Goal: Find specific page/section: Find specific page/section

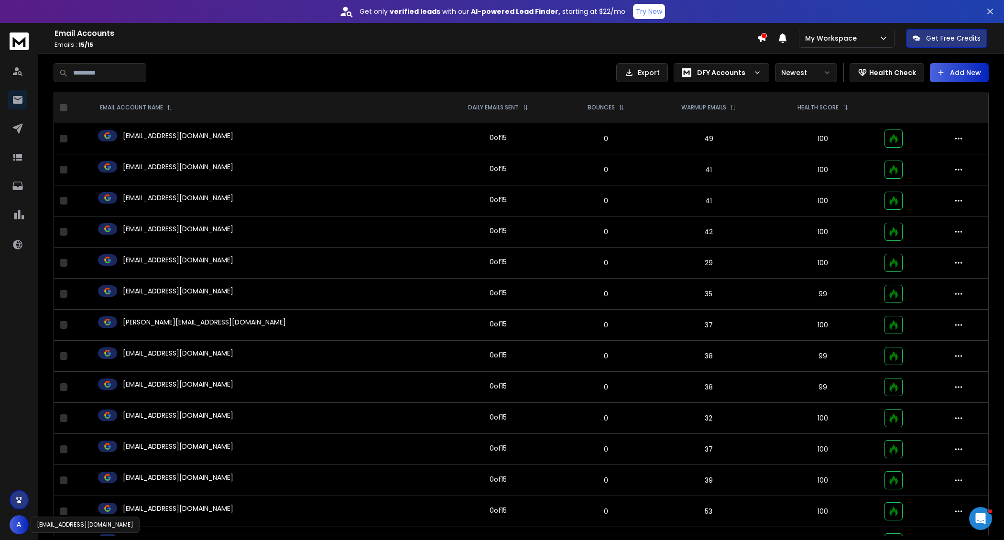
click at [22, 526] on span "A" at bounding box center [19, 524] width 19 height 19
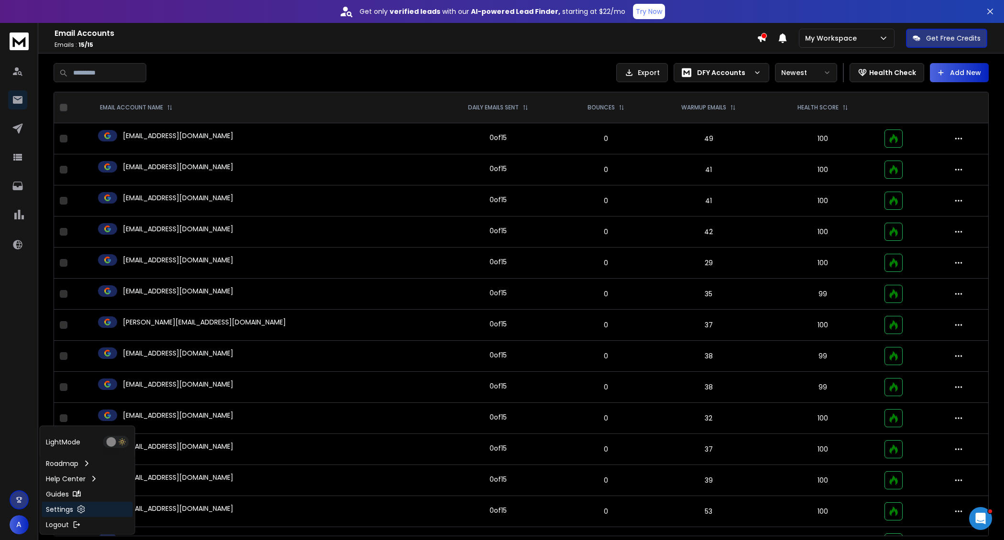
click at [80, 508] on icon at bounding box center [81, 509] width 9 height 9
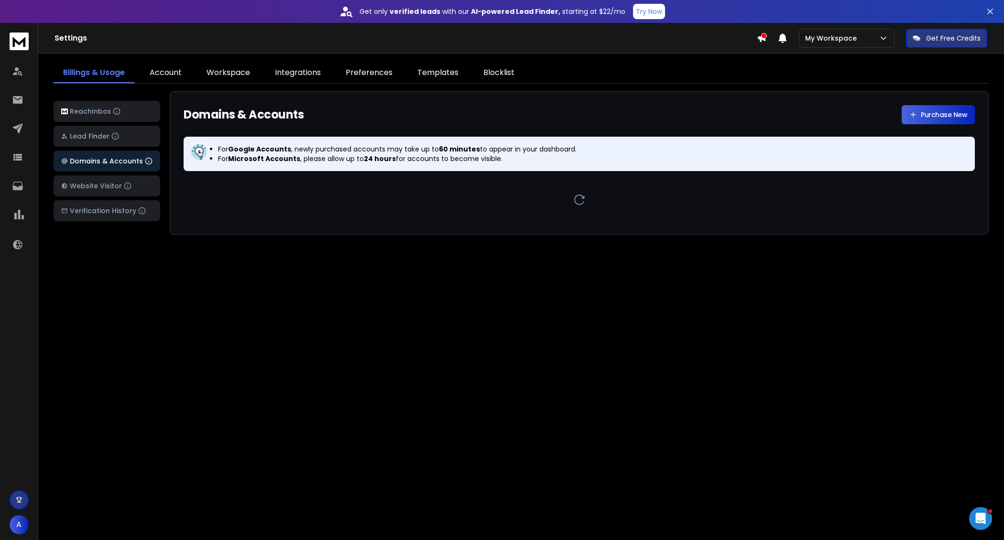
click at [104, 156] on button "Domains & Accounts" at bounding box center [107, 161] width 107 height 21
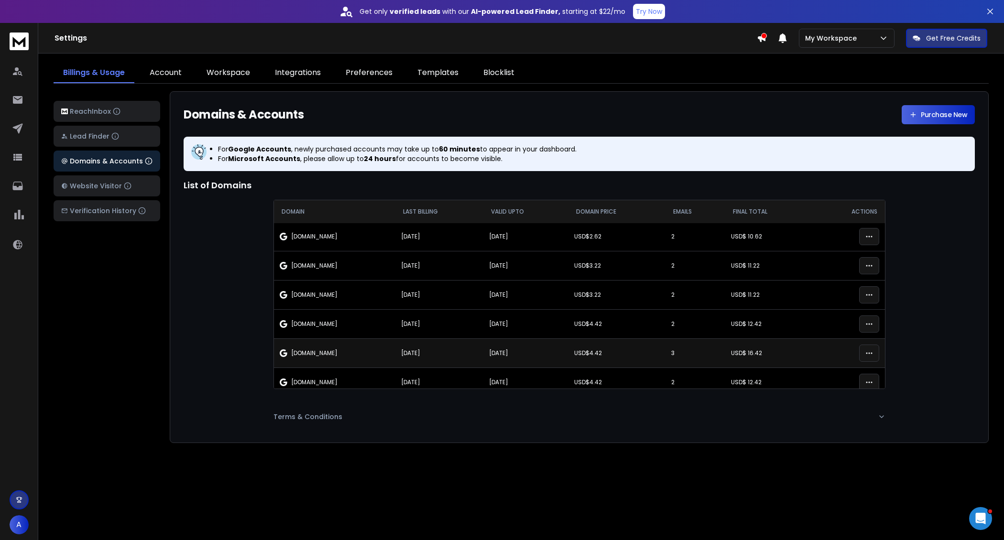
scroll to position [37, 0]
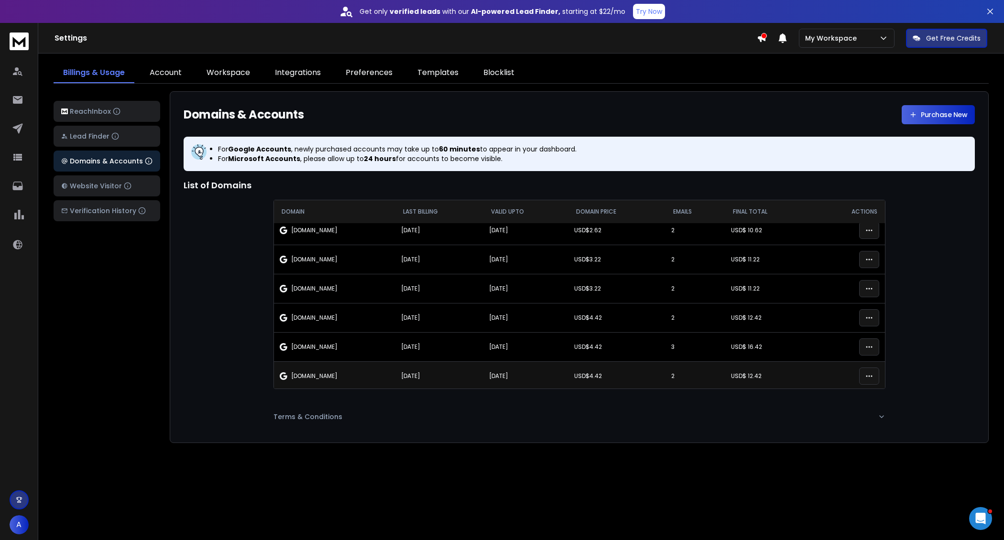
drag, startPoint x: 289, startPoint y: 236, endPoint x: 341, endPoint y: 378, distance: 151.2
click at [341, 378] on tbody "purepixelstudios.info 07/14/2025 09/15/2025 USD$ 4.42 2 USD$ 12.42 purestudios.…" at bounding box center [579, 288] width 611 height 204
copy tbody "purepixelstudios.info 07/14/2025 09/15/2025 USD$ 4.42 2 USD$ 12.42 purestudios.…"
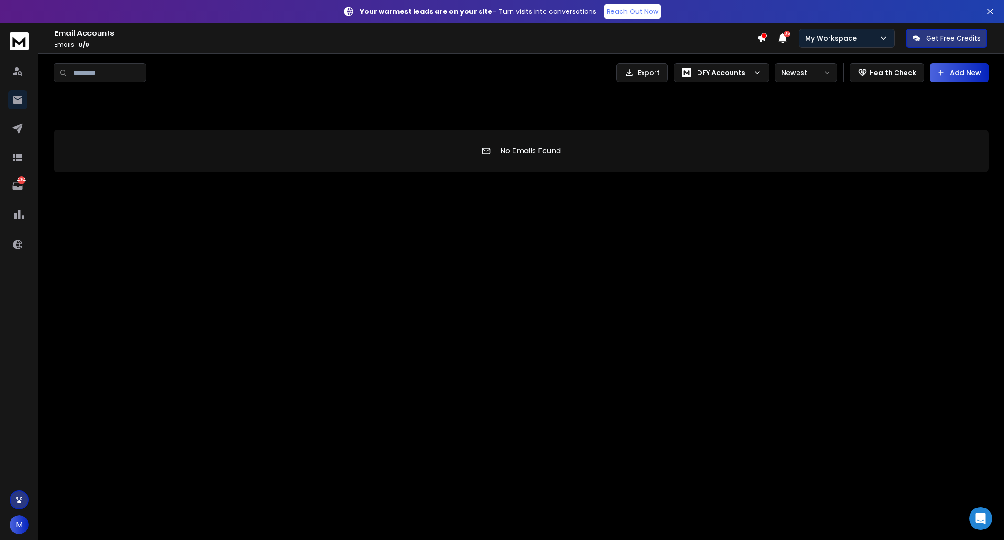
click at [850, 34] on p "My Workspace" at bounding box center [832, 38] width 55 height 10
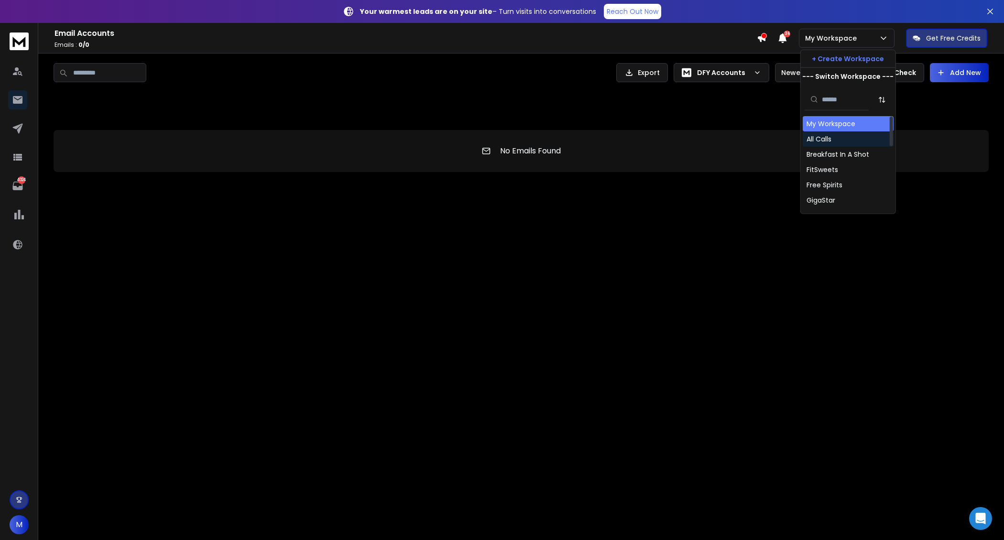
click at [847, 138] on div "All Calls" at bounding box center [848, 138] width 91 height 15
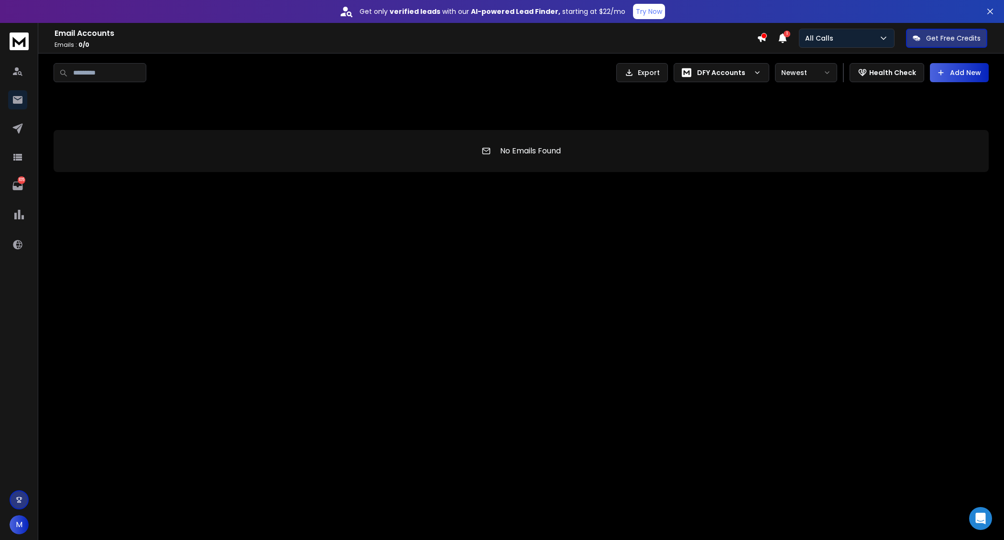
click at [841, 47] on button "All Calls" at bounding box center [847, 38] width 96 height 19
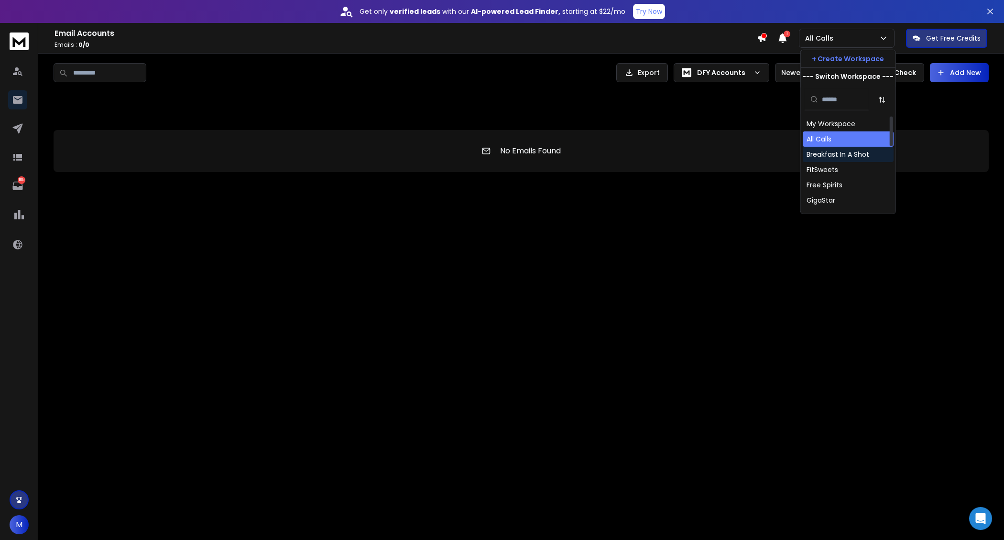
click at [840, 153] on div "Breakfast In A Shot" at bounding box center [837, 155] width 63 height 10
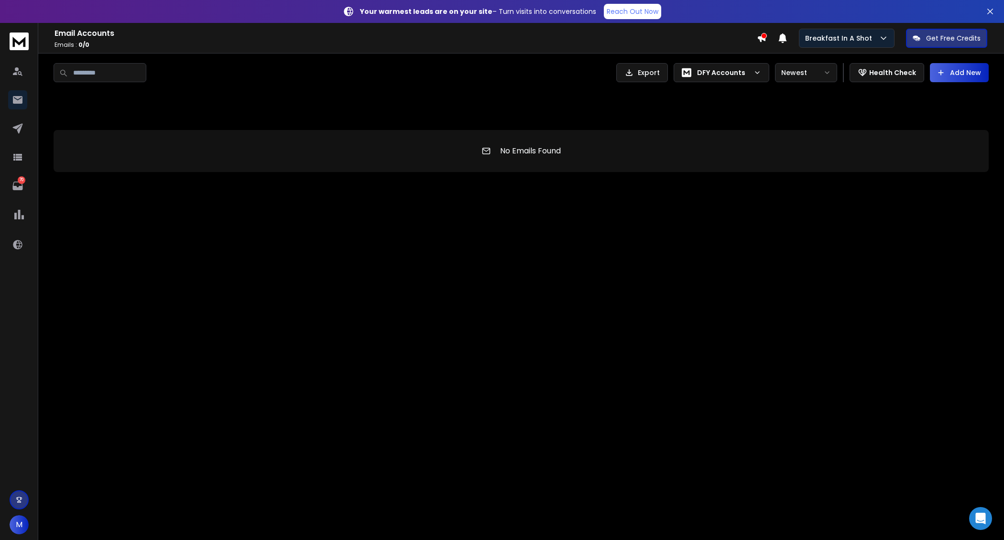
click at [849, 42] on p "Breakfast In A Shot" at bounding box center [840, 38] width 71 height 10
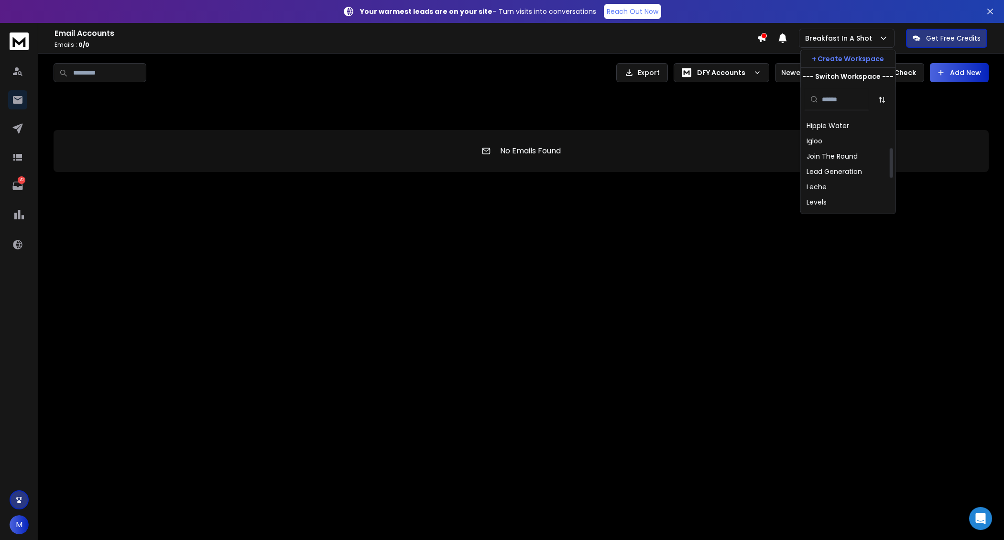
scroll to position [95, 0]
click at [826, 152] on div "Igloo" at bounding box center [848, 151] width 91 height 15
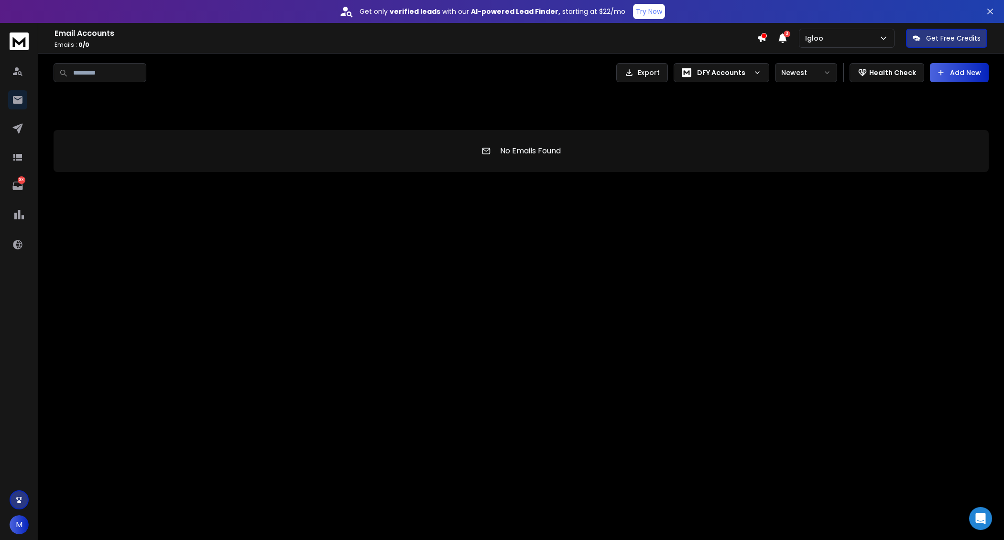
click at [702, 70] on p "DFY Accounts" at bounding box center [723, 73] width 53 height 10
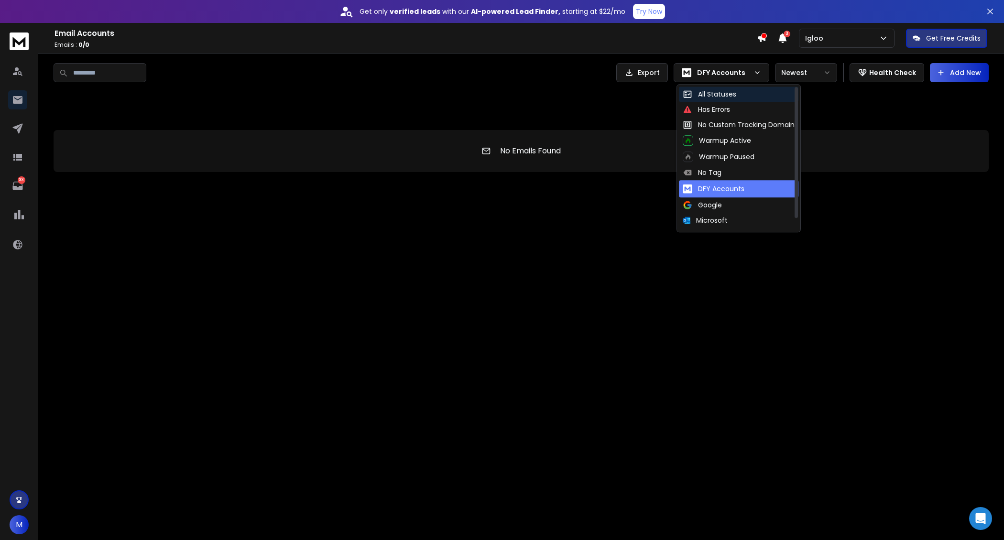
click at [713, 89] on div "All Statuses" at bounding box center [710, 94] width 54 height 10
